Goal: Information Seeking & Learning: Check status

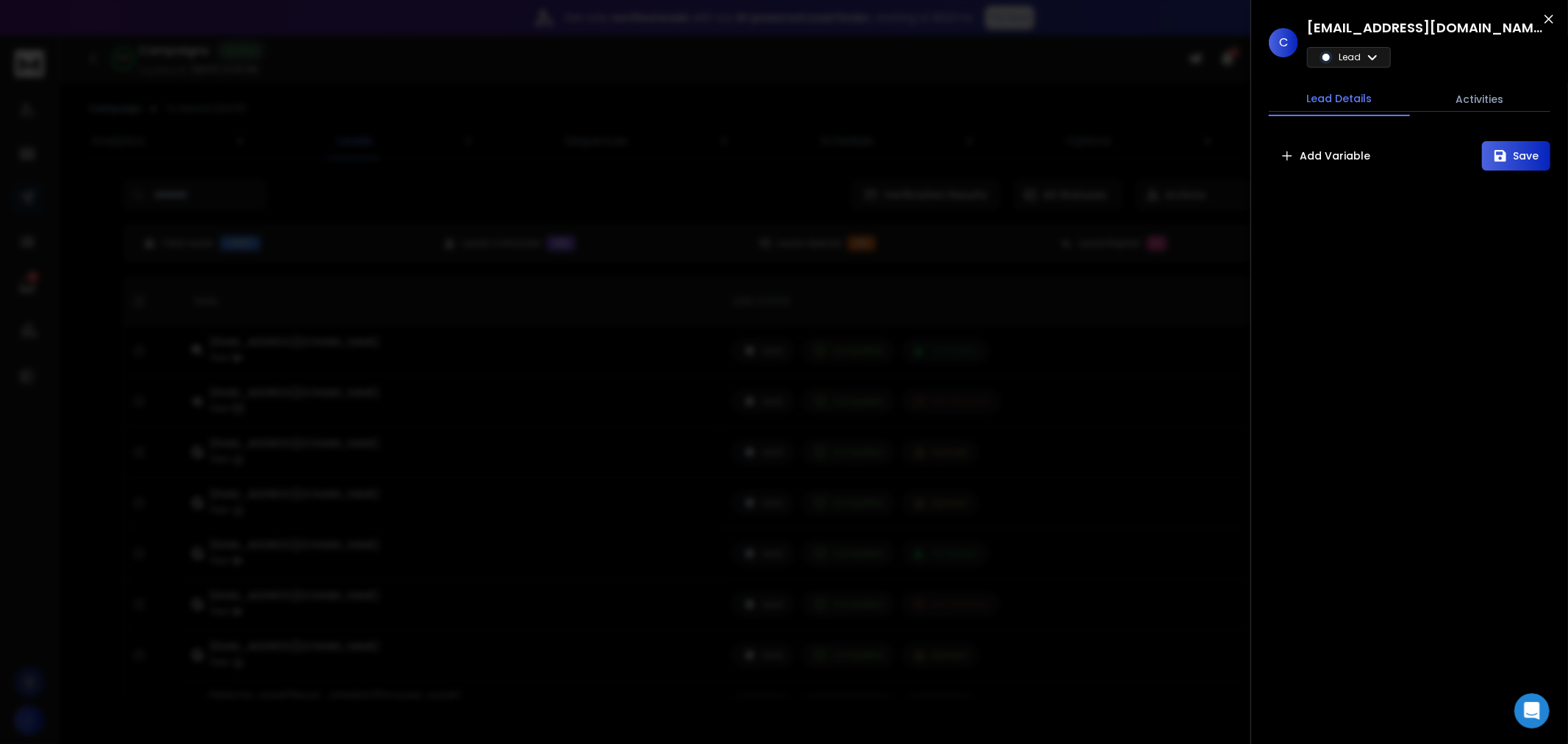
click at [1550, 20] on icon "button" at bounding box center [1548, 19] width 7 height 7
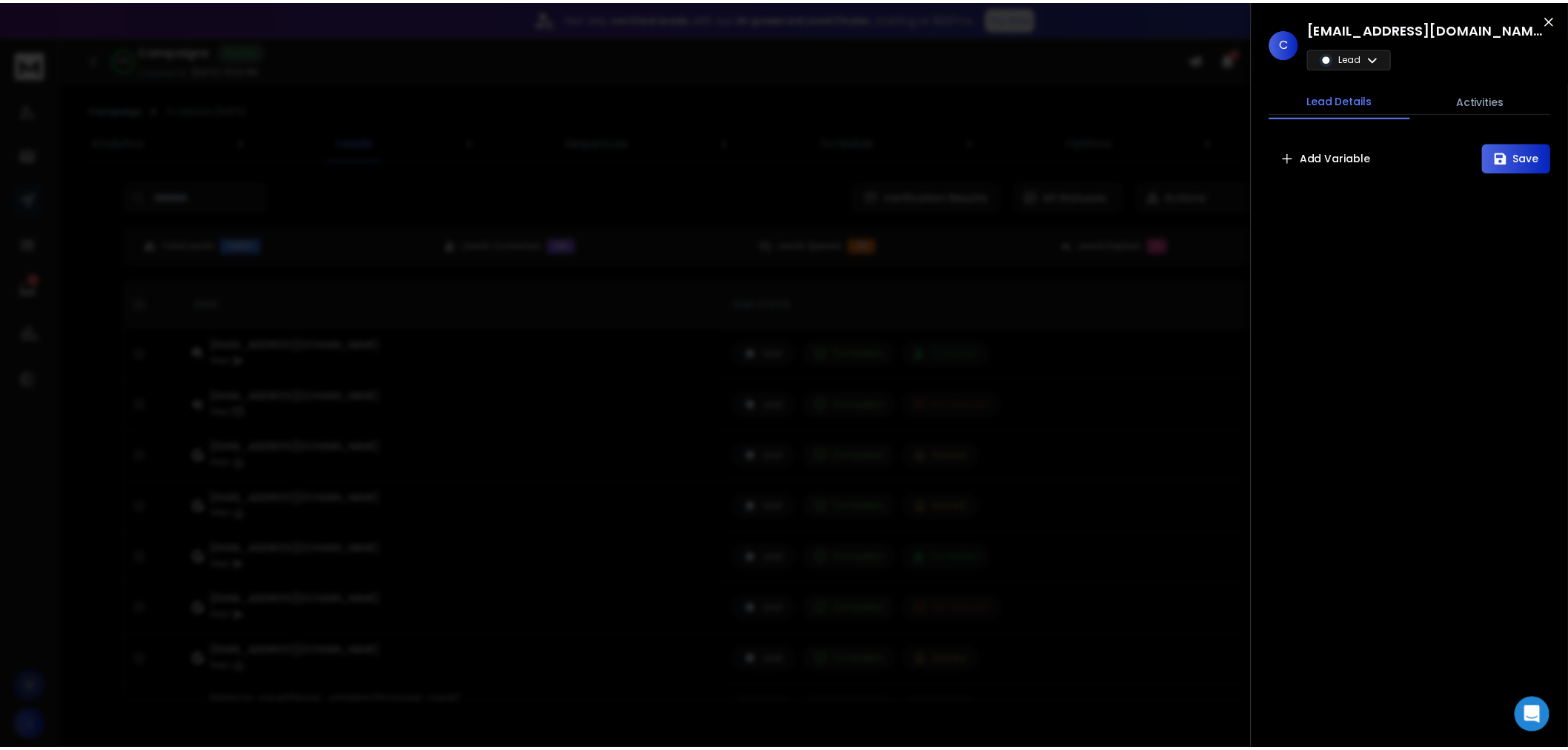
scroll to position [2, 0]
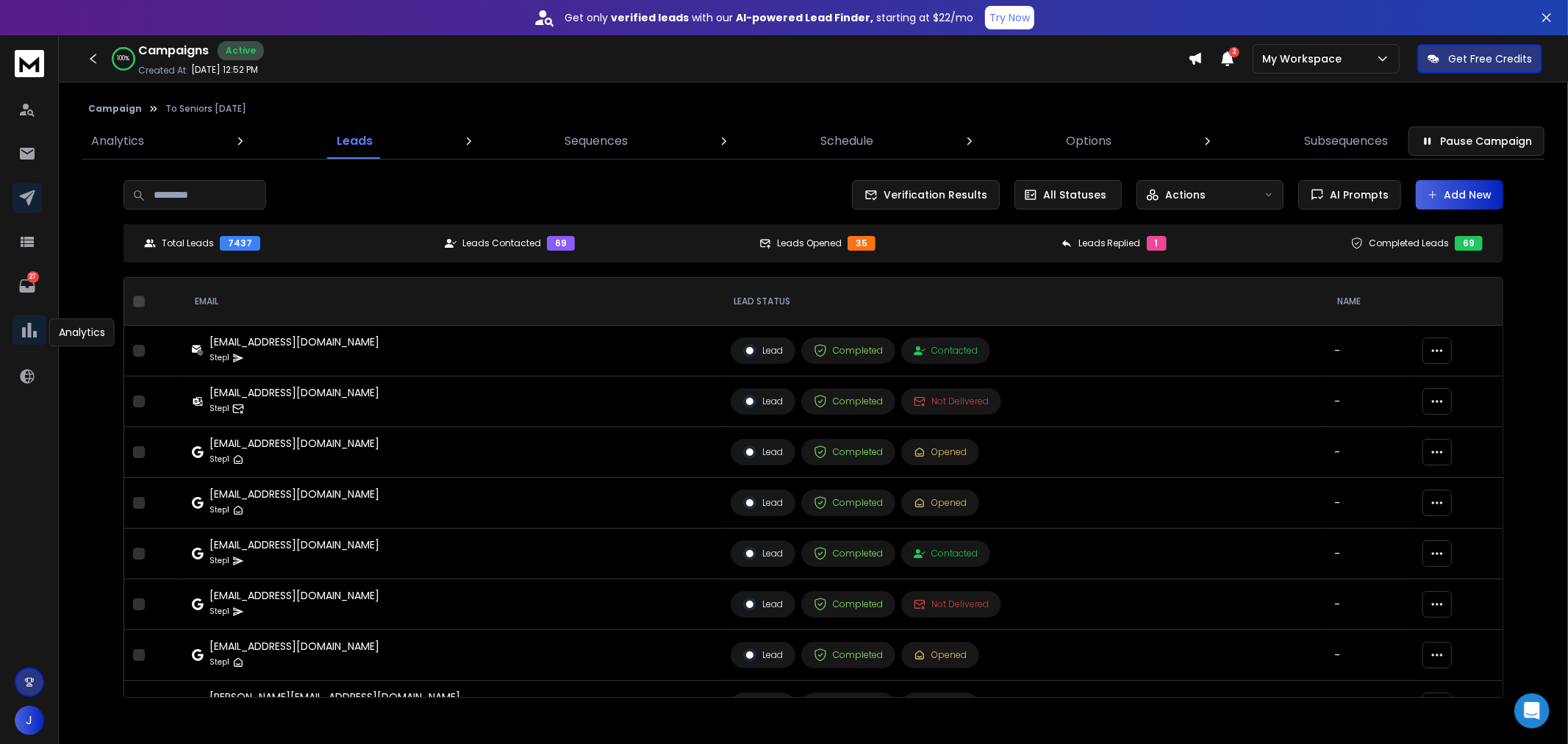
click at [20, 333] on icon at bounding box center [29, 329] width 22 height 22
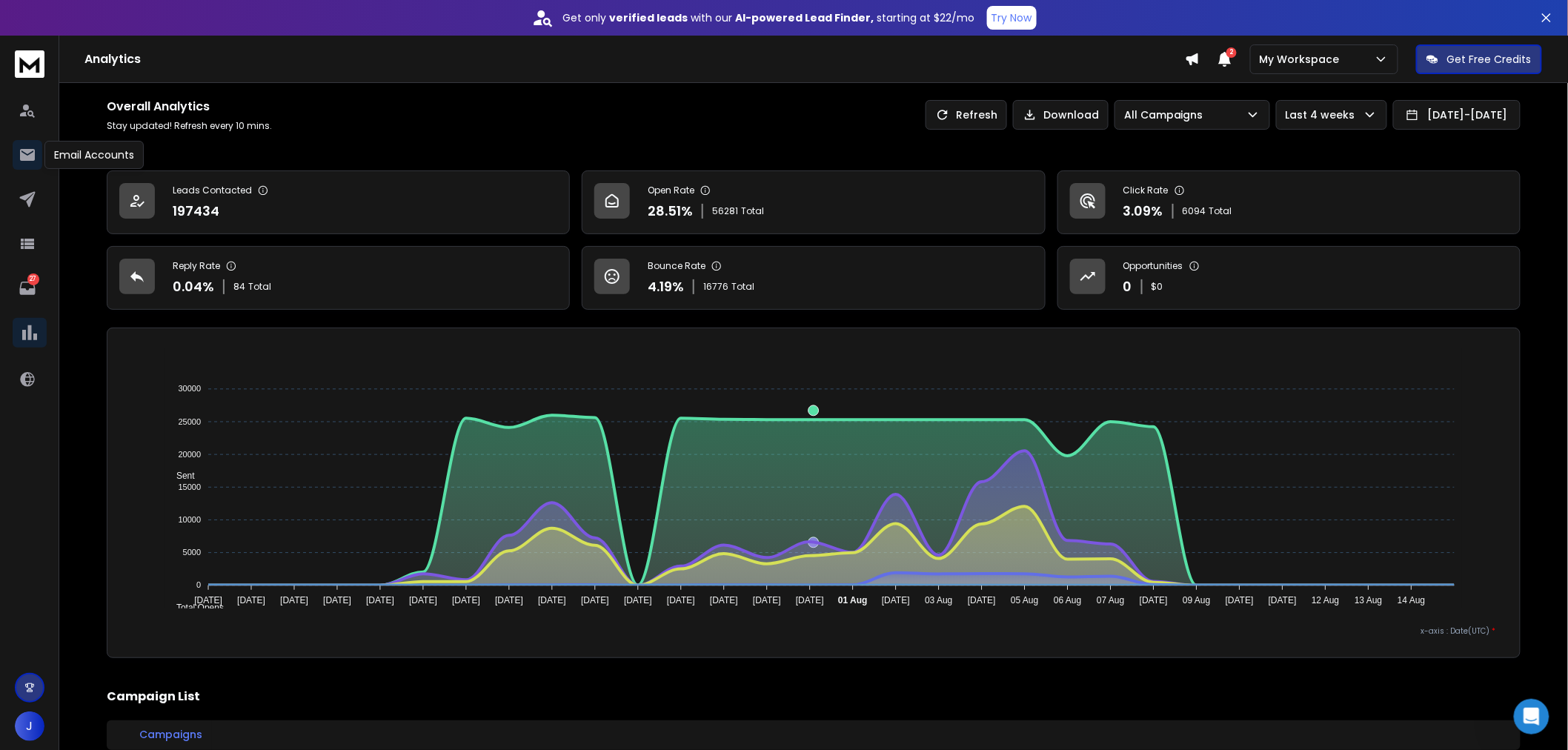
click at [32, 158] on icon at bounding box center [27, 155] width 15 height 11
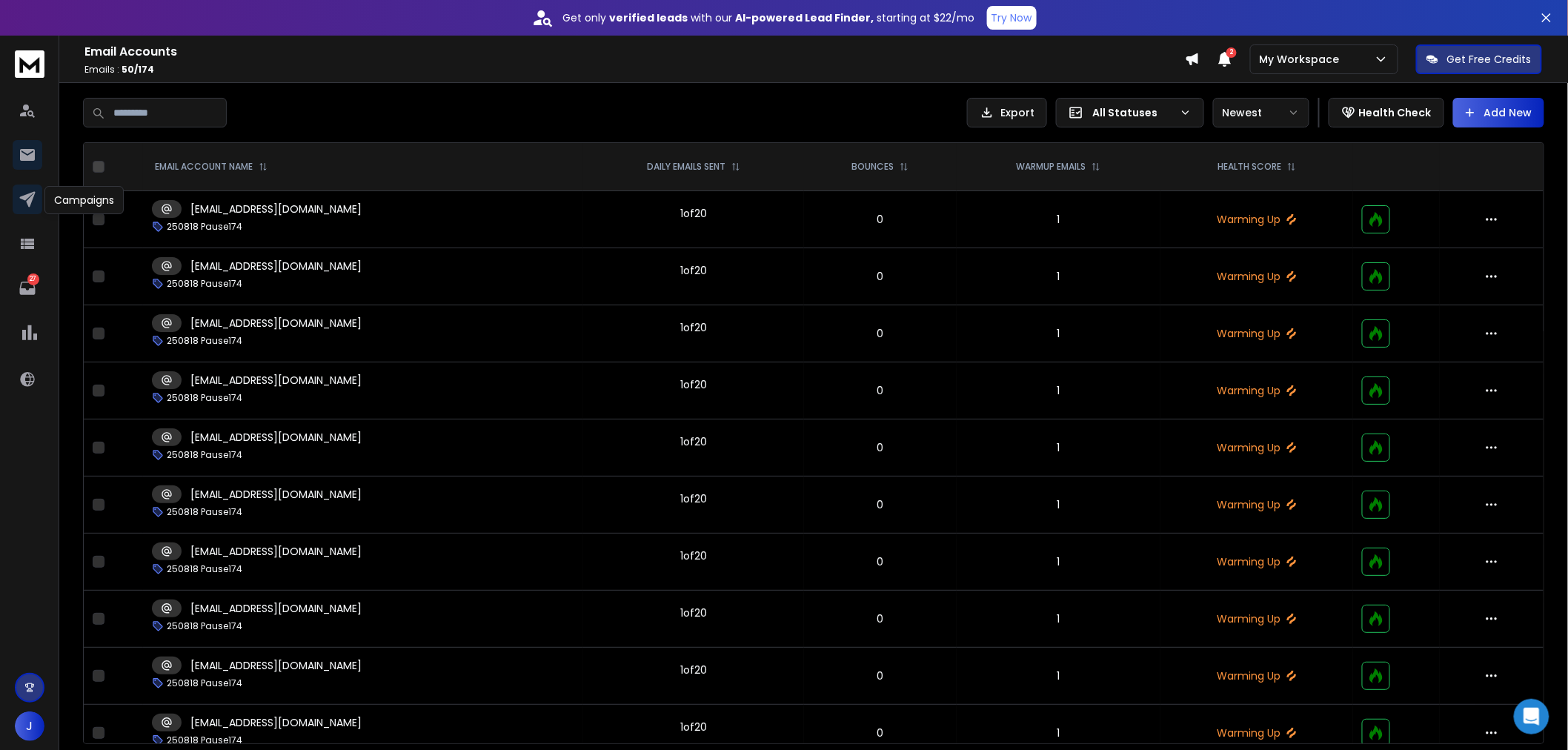
click at [25, 189] on link at bounding box center [27, 199] width 30 height 30
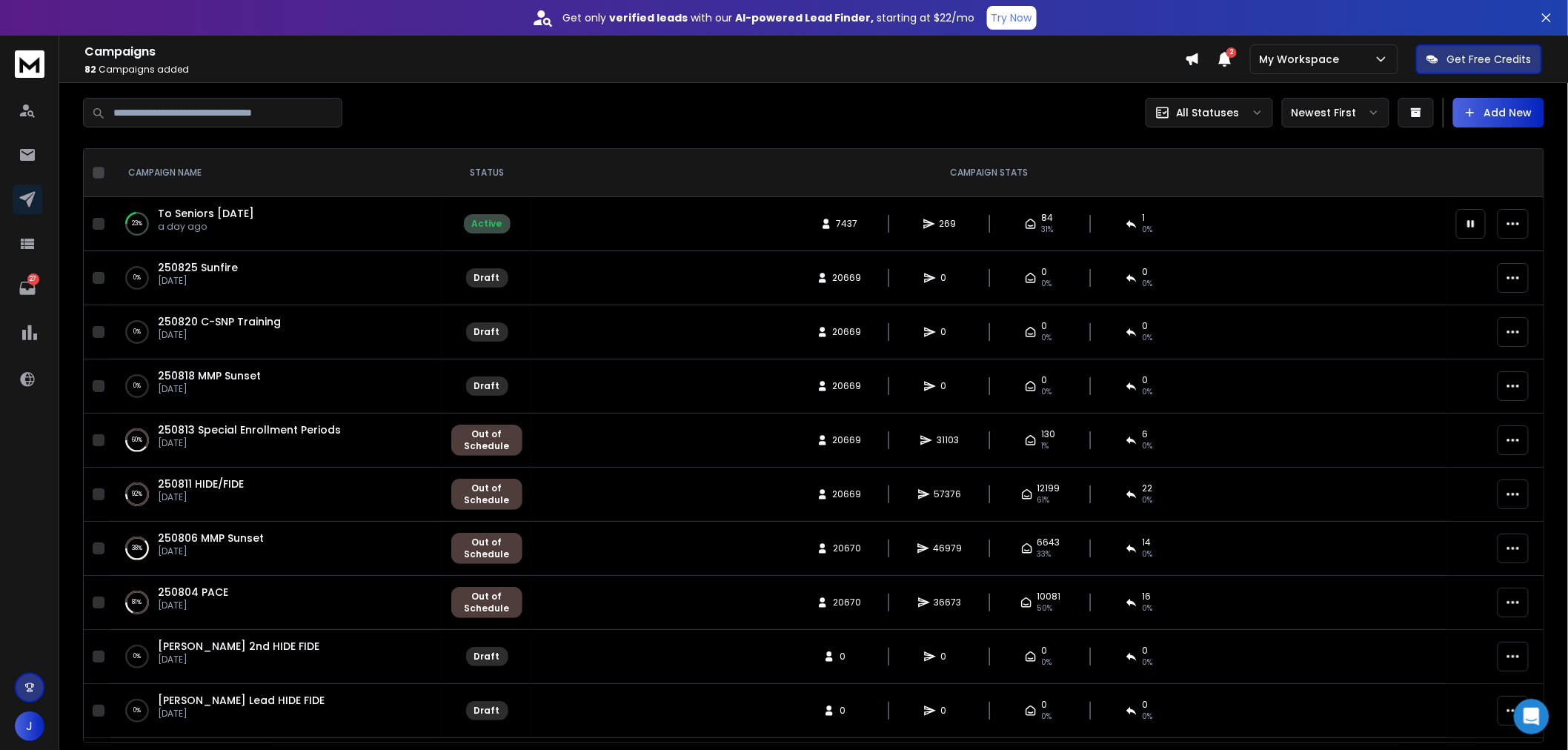
click at [180, 209] on span "To Seniors [DATE]" at bounding box center [207, 213] width 97 height 15
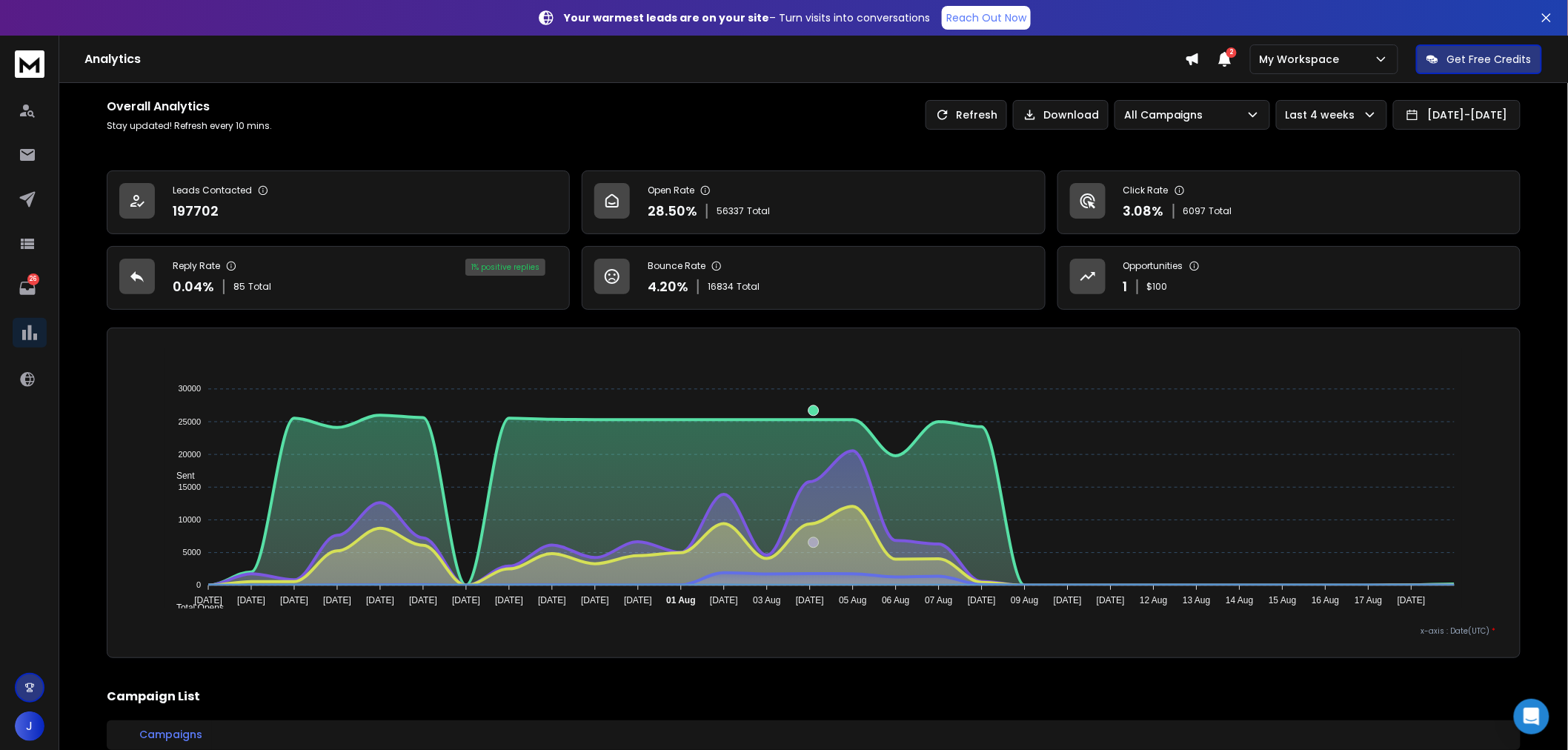
click at [1543, 15] on icon at bounding box center [1546, 17] width 9 height 9
